Goal: Transaction & Acquisition: Purchase product/service

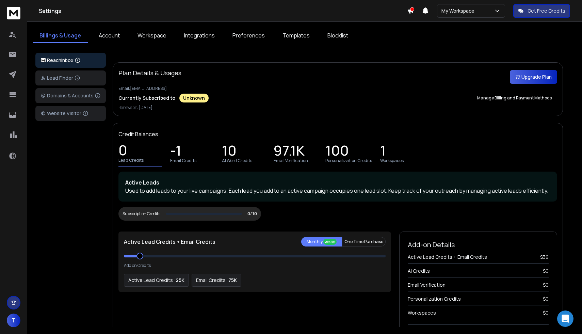
click at [139, 257] on span at bounding box center [140, 256] width 7 height 7
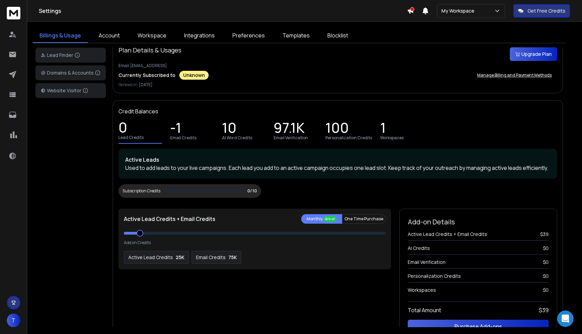
scroll to position [68, 0]
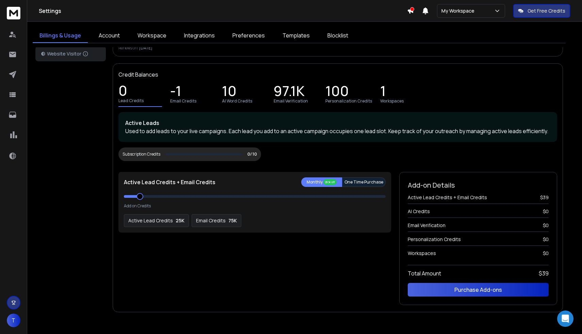
click at [363, 179] on button "One Time Purchase" at bounding box center [364, 182] width 44 height 10
click at [447, 289] on button "Purchase Add-ons" at bounding box center [478, 290] width 141 height 14
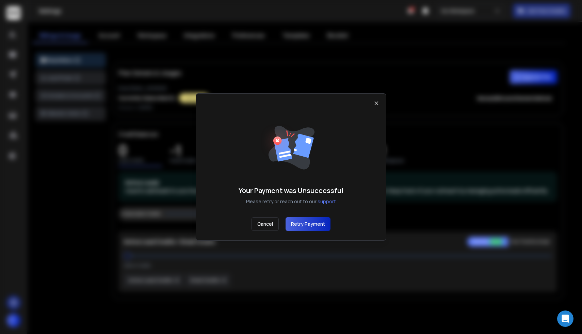
click at [377, 103] on icon at bounding box center [377, 103] width 4 height 4
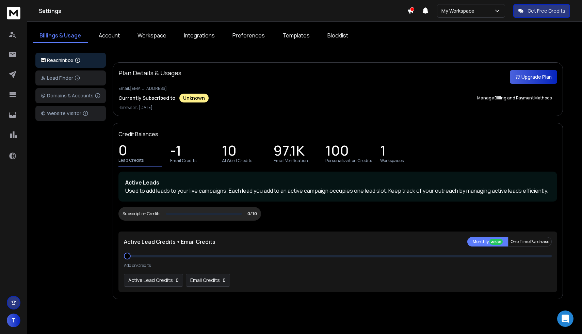
click at [143, 165] on button "0 Lead Credits" at bounding box center [140, 157] width 44 height 20
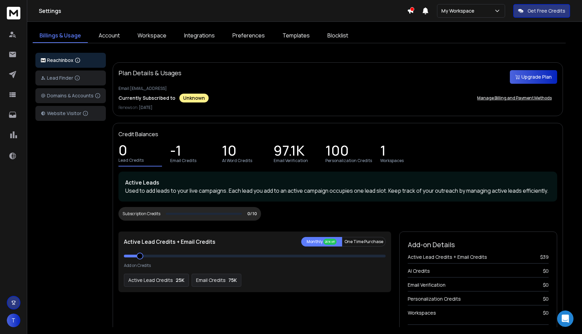
click at [140, 255] on span at bounding box center [140, 256] width 7 height 7
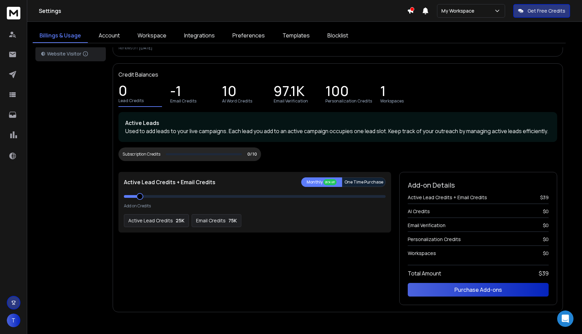
click at [360, 180] on button "One Time Purchase" at bounding box center [364, 182] width 44 height 10
click at [372, 183] on button "One Time Purchase" at bounding box center [364, 182] width 44 height 10
click at [489, 291] on button "Purchase Add-ons" at bounding box center [478, 290] width 141 height 14
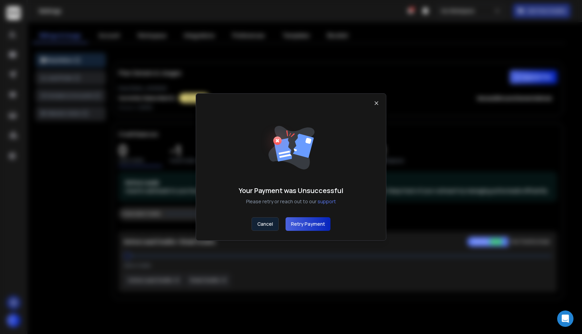
click at [256, 223] on button "Cancel" at bounding box center [265, 224] width 27 height 14
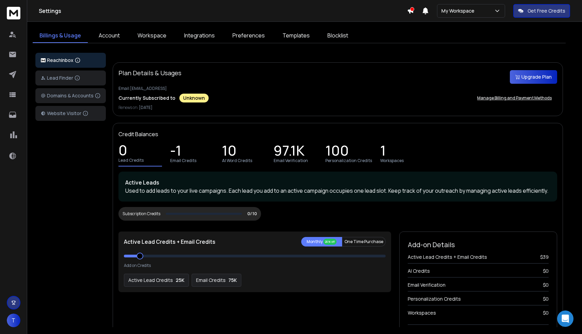
click at [137, 258] on span at bounding box center [140, 256] width 7 height 7
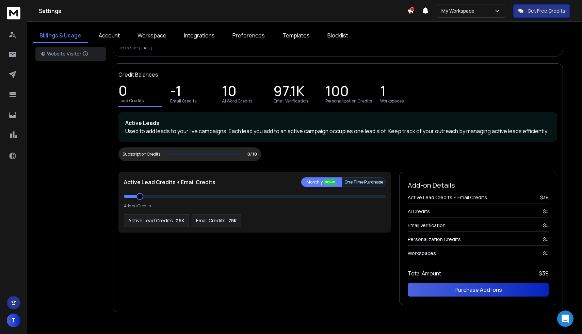
click at [349, 179] on button "One Time Purchase" at bounding box center [364, 182] width 44 height 10
click at [553, 211] on div "Add-on Details Active Lead Credits + Email Credits $ 49 AI Credits $ 0 Email Ve…" at bounding box center [478, 238] width 158 height 133
click at [484, 256] on div "Workspaces $ 0" at bounding box center [478, 255] width 141 height 10
click at [323, 182] on div "20% off" at bounding box center [329, 182] width 13 height 6
click at [362, 181] on button "One Time Purchase" at bounding box center [364, 182] width 44 height 10
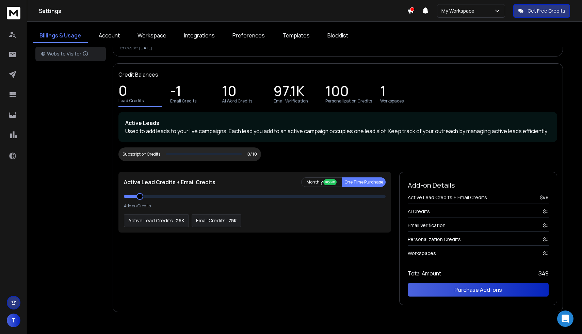
click at [362, 181] on button "One Time Purchase" at bounding box center [364, 182] width 44 height 10
click at [336, 181] on div "20% off" at bounding box center [329, 182] width 13 height 6
click at [354, 178] on button "One Time Purchase" at bounding box center [364, 182] width 44 height 10
click at [320, 185] on button "Monthly 20% off" at bounding box center [321, 182] width 41 height 10
click at [370, 179] on button "One Time Purchase" at bounding box center [364, 182] width 44 height 10
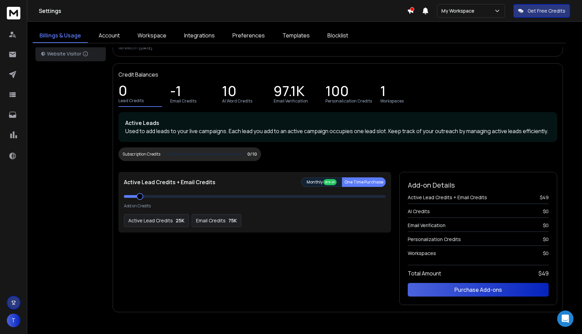
click at [329, 182] on div "20% off" at bounding box center [329, 182] width 13 height 6
click at [348, 179] on button "One Time Purchase" at bounding box center [364, 182] width 44 height 10
click at [461, 291] on button "Purchase Add-ons" at bounding box center [478, 290] width 141 height 14
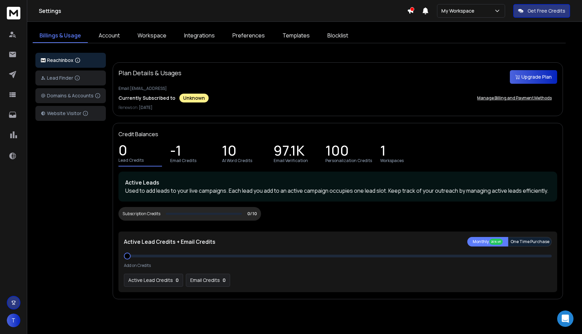
click at [536, 239] on button "One Time Purchase" at bounding box center [530, 242] width 44 height 10
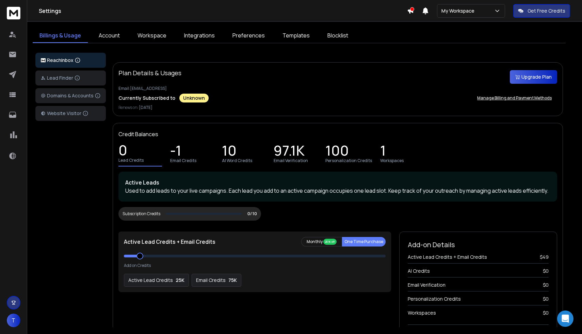
click at [137, 256] on span at bounding box center [140, 256] width 7 height 7
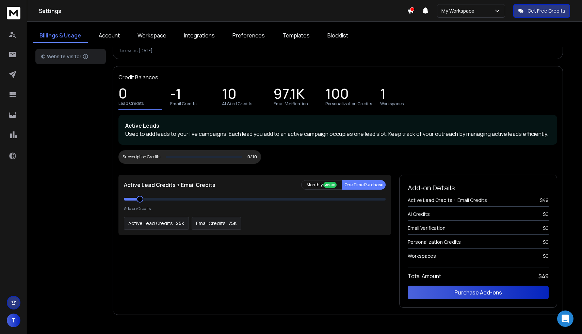
scroll to position [68, 0]
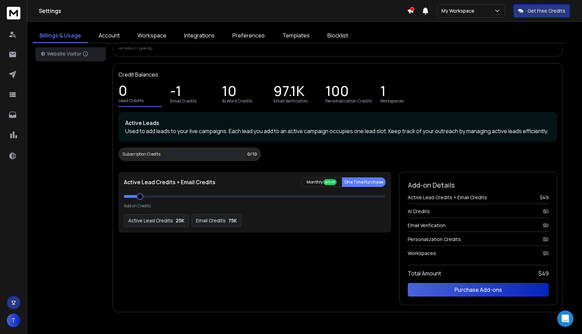
click at [464, 291] on button "Purchase Add-ons" at bounding box center [478, 290] width 141 height 14
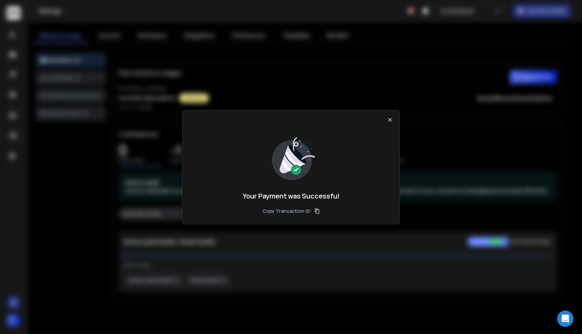
click at [315, 212] on icon at bounding box center [317, 210] width 4 height 5
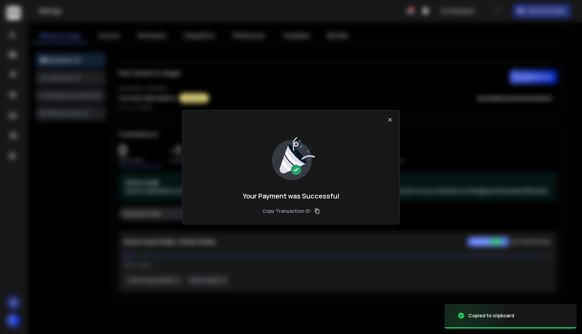
click at [391, 121] on icon at bounding box center [389, 119] width 5 height 5
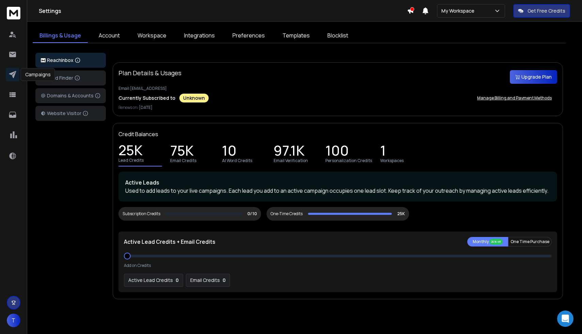
click at [14, 76] on icon at bounding box center [12, 74] width 7 height 7
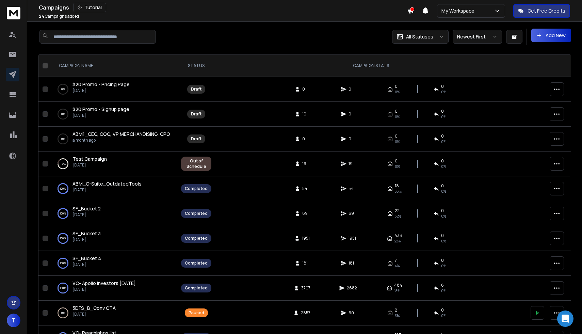
click at [127, 109] on span "$20 Promo - Signup page" at bounding box center [101, 109] width 57 height 6
